Goal: Task Accomplishment & Management: Manage account settings

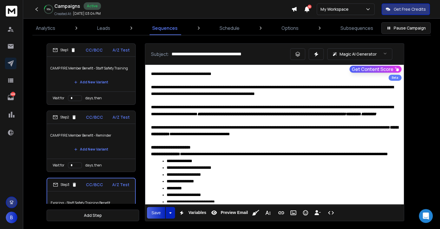
scroll to position [245, 0]
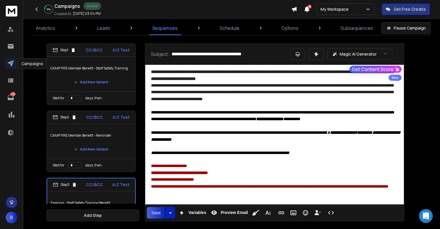
click at [11, 61] on icon at bounding box center [11, 63] width 6 height 6
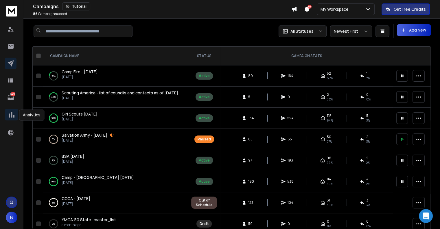
click at [9, 117] on icon at bounding box center [12, 115] width 6 height 6
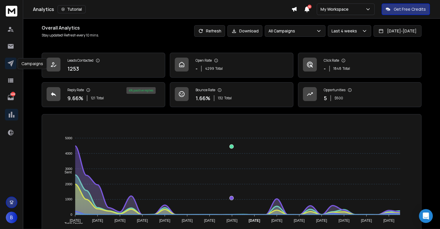
click at [12, 59] on link at bounding box center [11, 64] width 12 height 12
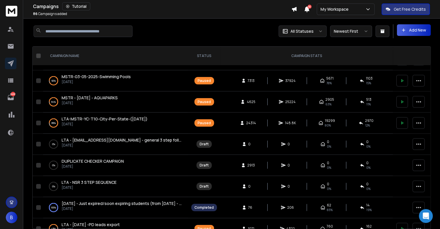
scroll to position [1452, 0]
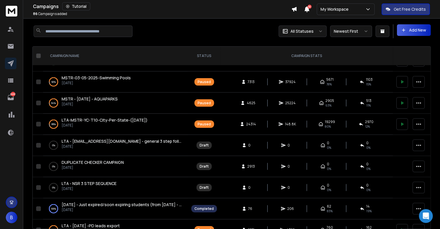
drag, startPoint x: 139, startPoint y: 103, endPoint x: 96, endPoint y: 98, distance: 44.0
click at [96, 98] on link "MSTR - [DATE] - AQUAPARKS" at bounding box center [90, 99] width 56 height 6
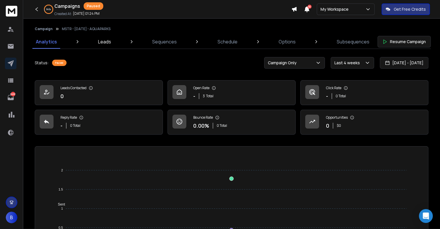
click at [105, 41] on p "Leads" at bounding box center [104, 41] width 13 height 7
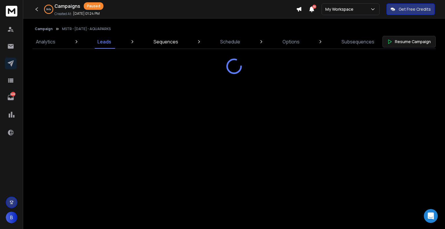
click at [177, 42] on p "Sequences" at bounding box center [165, 41] width 25 height 7
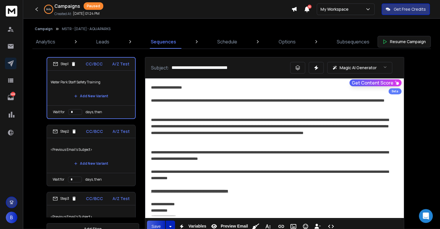
scroll to position [153, 0]
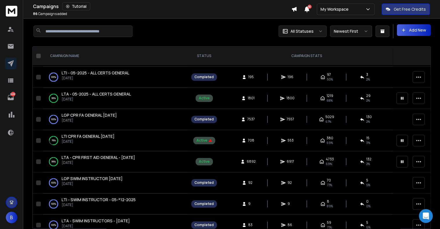
scroll to position [780, 0]
click at [145, 115] on div "100 % LGP CPR FA GENERAL 05-12-2025 5 months ago" at bounding box center [115, 120] width 133 height 14
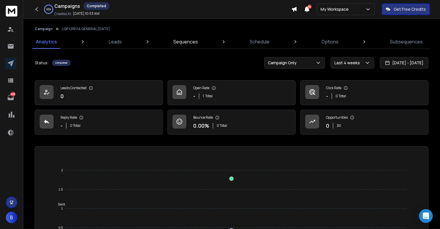
click at [188, 40] on p "Sequences" at bounding box center [185, 41] width 25 height 7
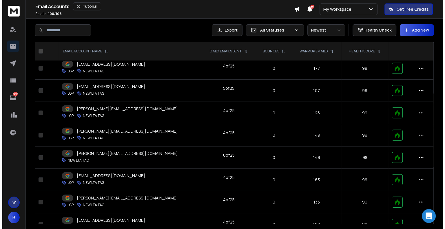
scroll to position [1788, 0]
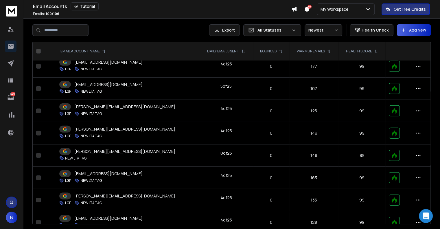
click at [168, 178] on div "LGP NEW LTA TAG" at bounding box center [127, 180] width 136 height 5
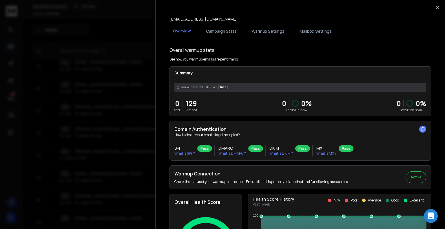
click at [223, 32] on button "Campaign Stats" at bounding box center [221, 31] width 38 height 13
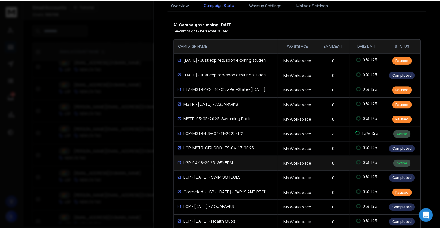
scroll to position [0, 0]
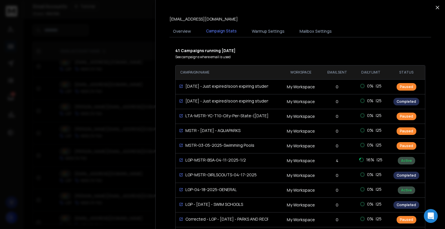
click at [436, 10] on icon "button" at bounding box center [437, 8] width 6 height 6
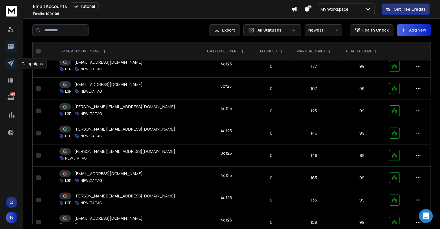
click at [11, 66] on icon at bounding box center [11, 63] width 6 height 6
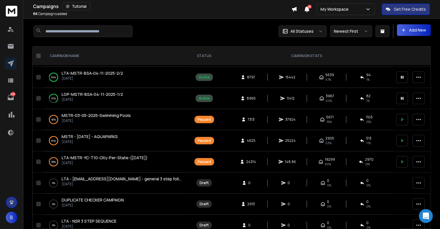
scroll to position [1414, 0]
click at [145, 91] on div "67 % LGP-MSTR-BSA-04-11-2025-1/2 [DATE]" at bounding box center [115, 98] width 133 height 14
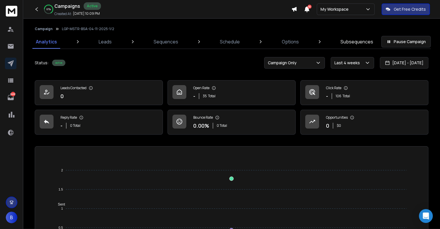
click at [360, 43] on p "Subsequences" at bounding box center [357, 41] width 33 height 7
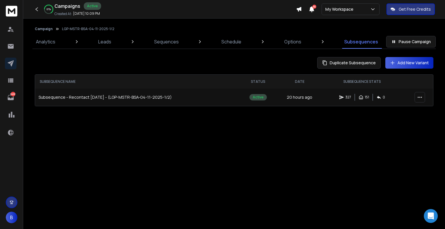
click at [181, 100] on td "Subsequence - Recontact [DATE] - (LGP-MSTR-BSA-04-11-2025-1/2)" at bounding box center [137, 97] width 205 height 17
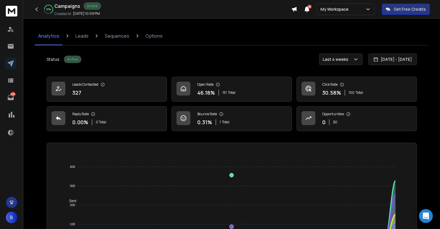
click at [102, 90] on div "327" at bounding box center [88, 93] width 32 height 8
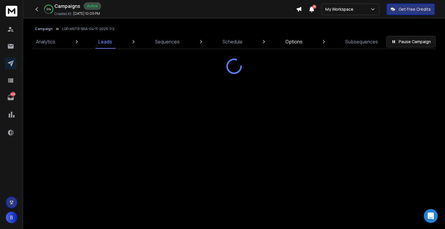
click at [297, 42] on p "Options" at bounding box center [293, 41] width 17 height 7
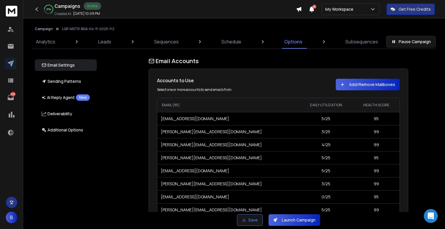
click at [354, 85] on button "Add/Remove Mailboxes" at bounding box center [367, 85] width 64 height 12
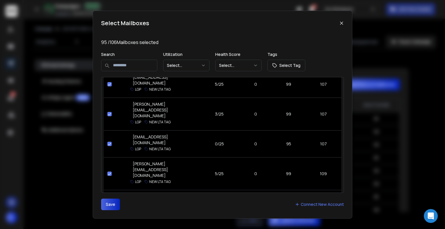
scroll to position [215, 0]
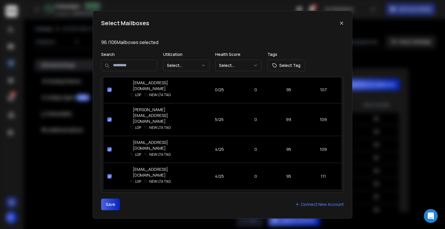
scroll to position [271, 0]
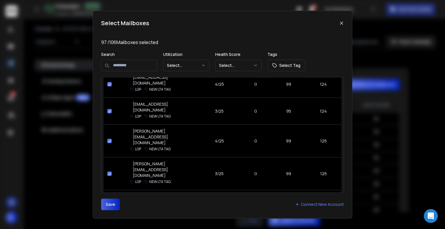
scroll to position [687, 0]
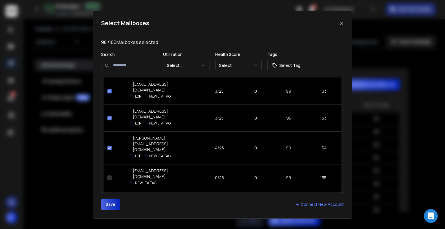
scroll to position [1204, 0]
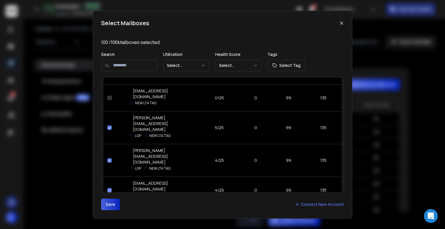
scroll to position [1287, 0]
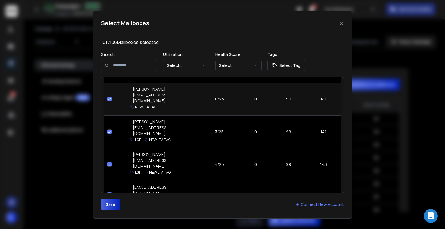
scroll to position [1823, 0]
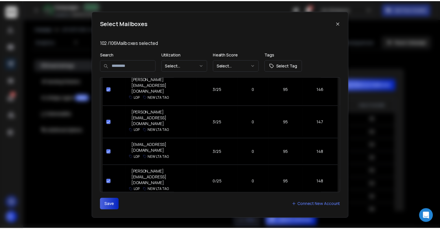
scroll to position [2150, 0]
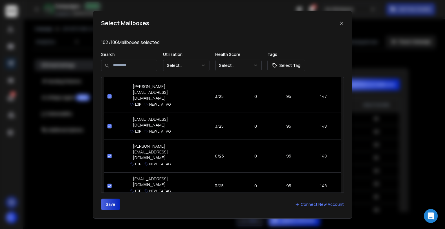
click at [115, 204] on button "Save" at bounding box center [110, 205] width 19 height 12
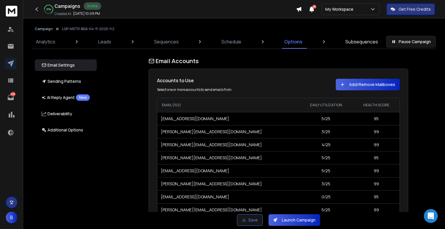
click at [368, 45] on p "Subsequences" at bounding box center [361, 41] width 33 height 7
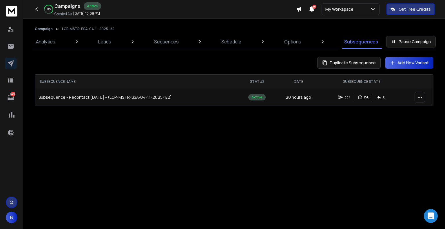
click at [193, 94] on td "Subsequence - Recontact [DATE] - (LGP-MSTR-BSA-04-11-2025-1/2)" at bounding box center [137, 97] width 204 height 17
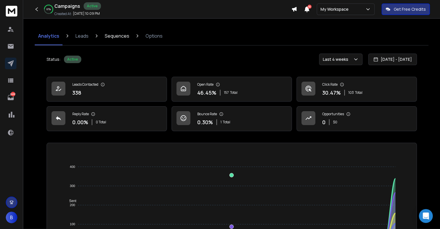
click at [107, 38] on p "Sequences" at bounding box center [117, 35] width 25 height 7
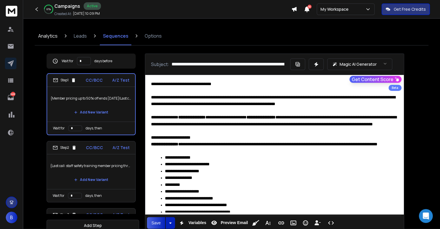
click at [52, 34] on p "Analytics" at bounding box center [47, 35] width 19 height 7
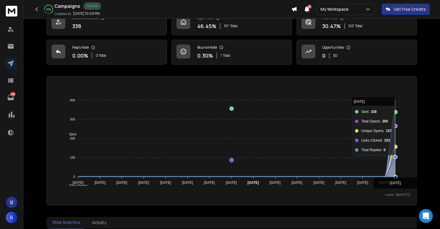
scroll to position [67, 0]
